Goal: Navigation & Orientation: Find specific page/section

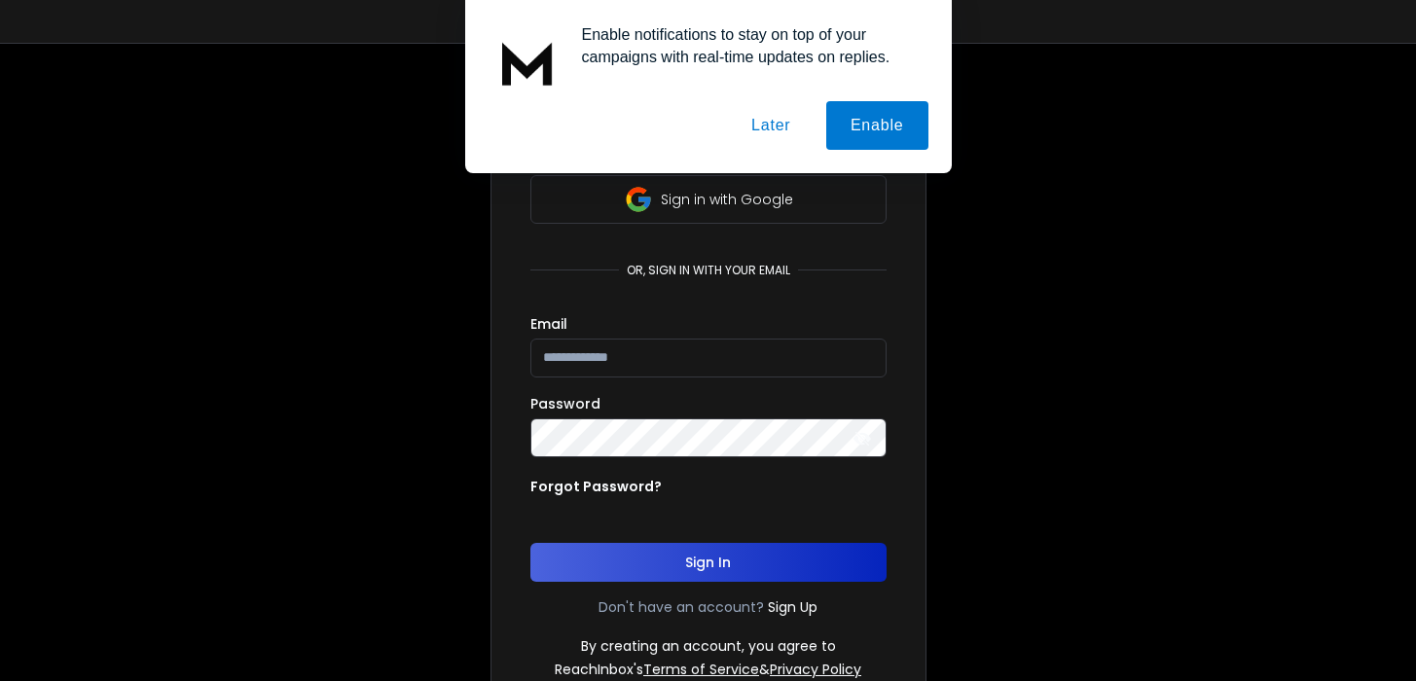
click at [776, 131] on button "Later" at bounding box center [771, 125] width 88 height 49
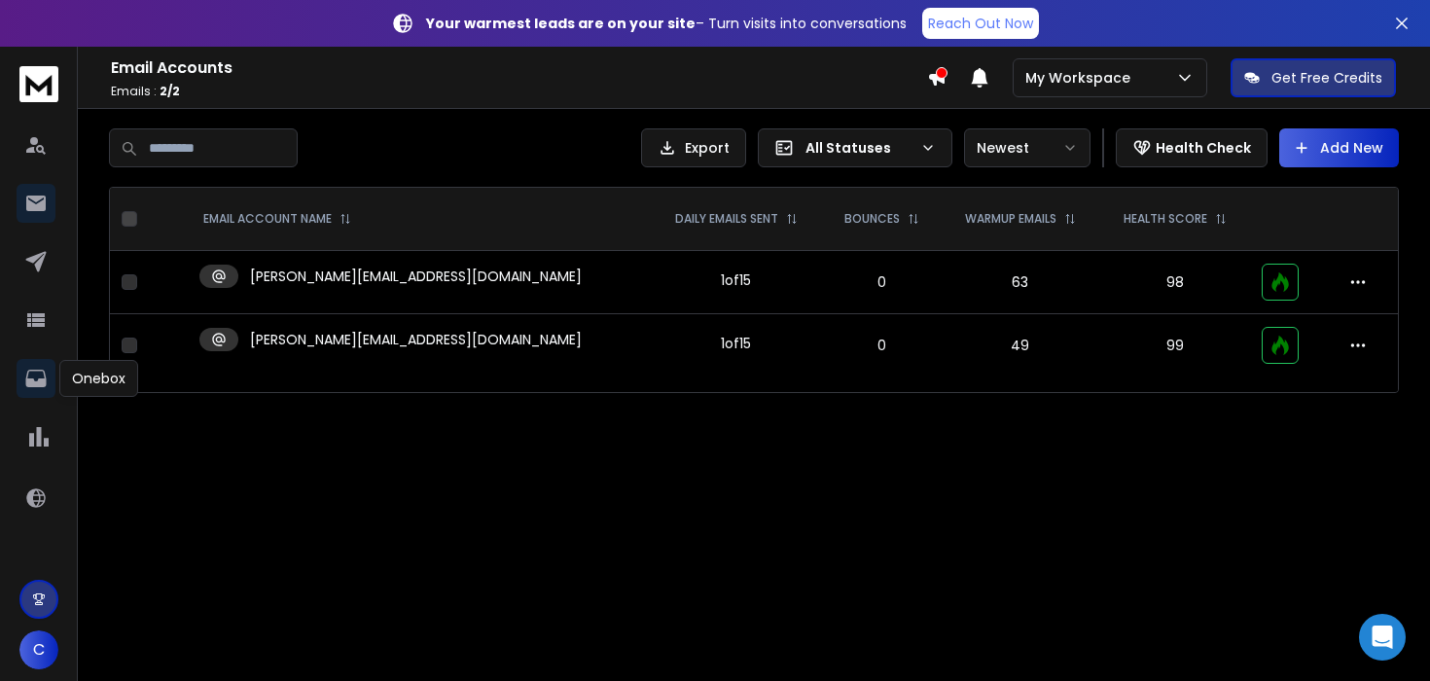
click at [36, 367] on icon at bounding box center [35, 378] width 23 height 23
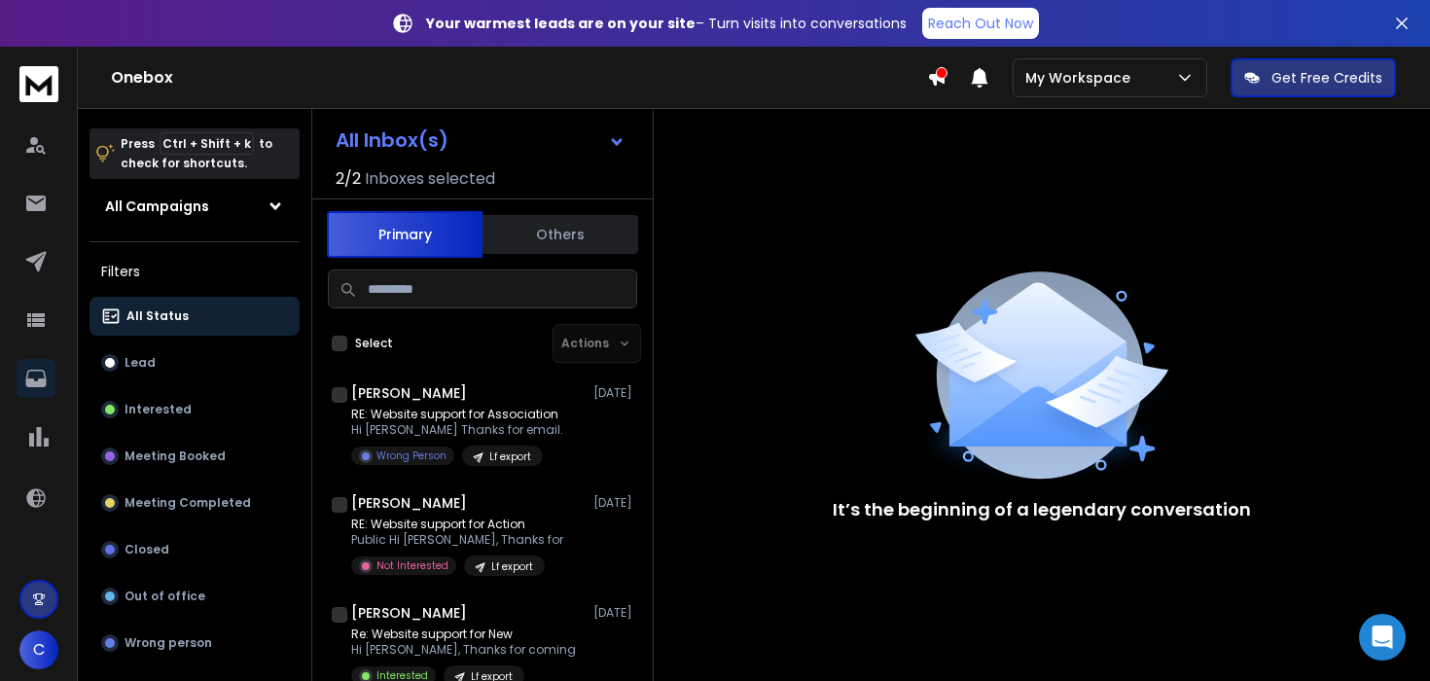
scroll to position [389, 0]
